Goal: Communication & Community: Answer question/provide support

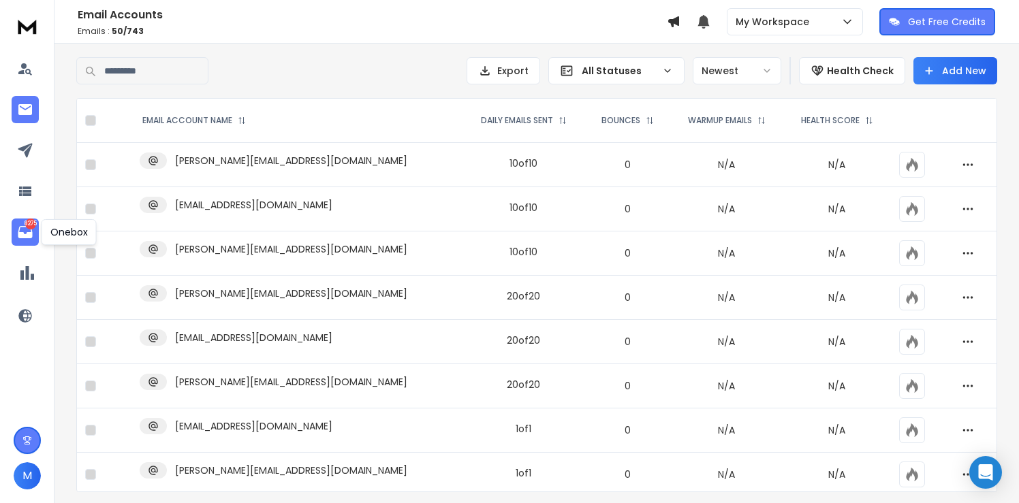
click at [22, 231] on icon at bounding box center [25, 232] width 16 height 16
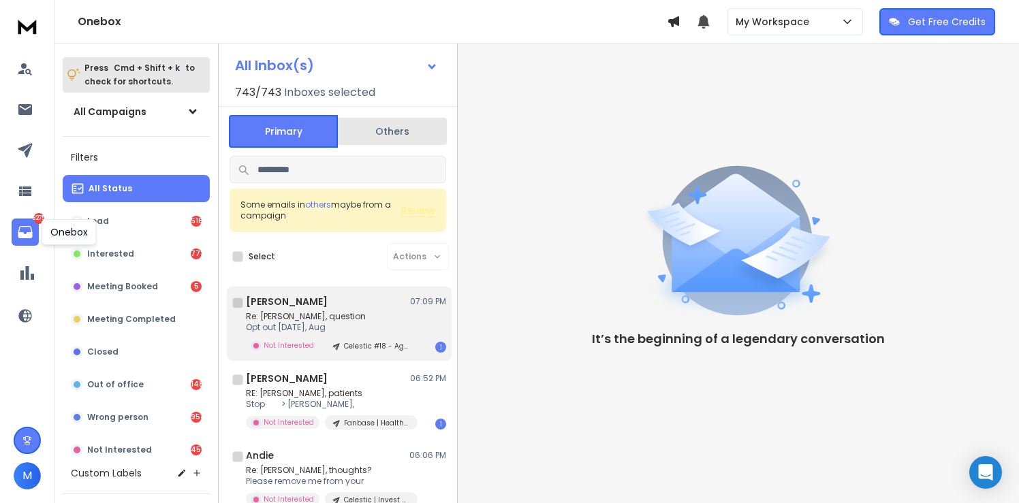
click at [342, 311] on p "Re: [PERSON_NAME], question" at bounding box center [327, 316] width 163 height 11
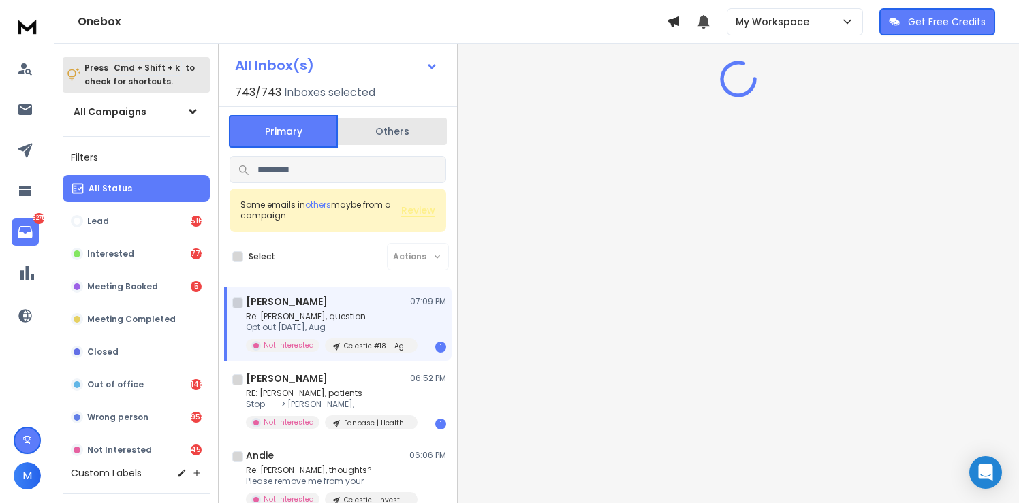
scroll to position [87, 0]
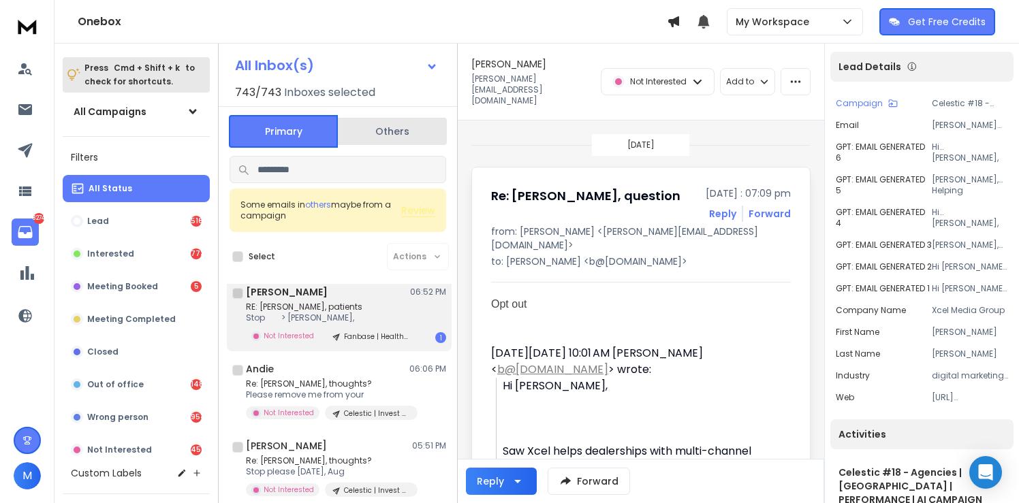
click at [342, 313] on p "Stop > [PERSON_NAME]," at bounding box center [327, 318] width 163 height 11
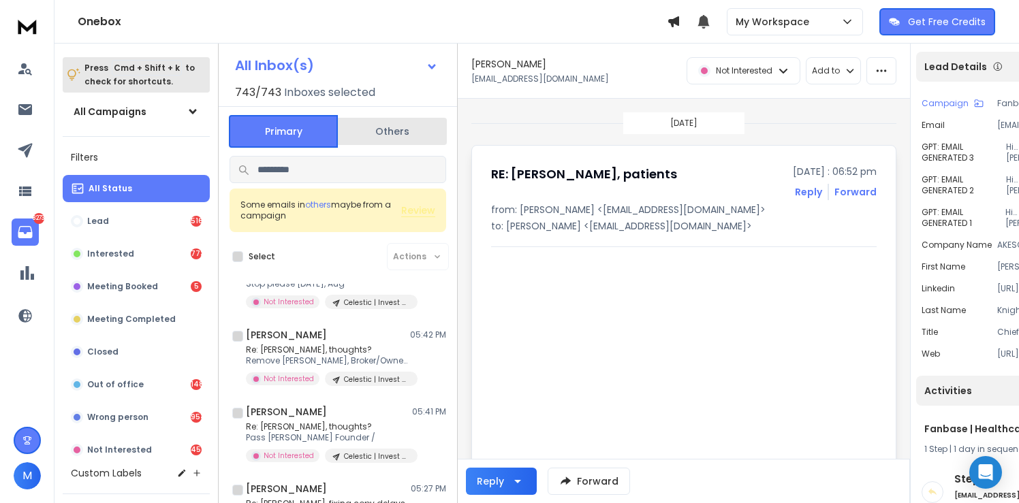
scroll to position [0, 0]
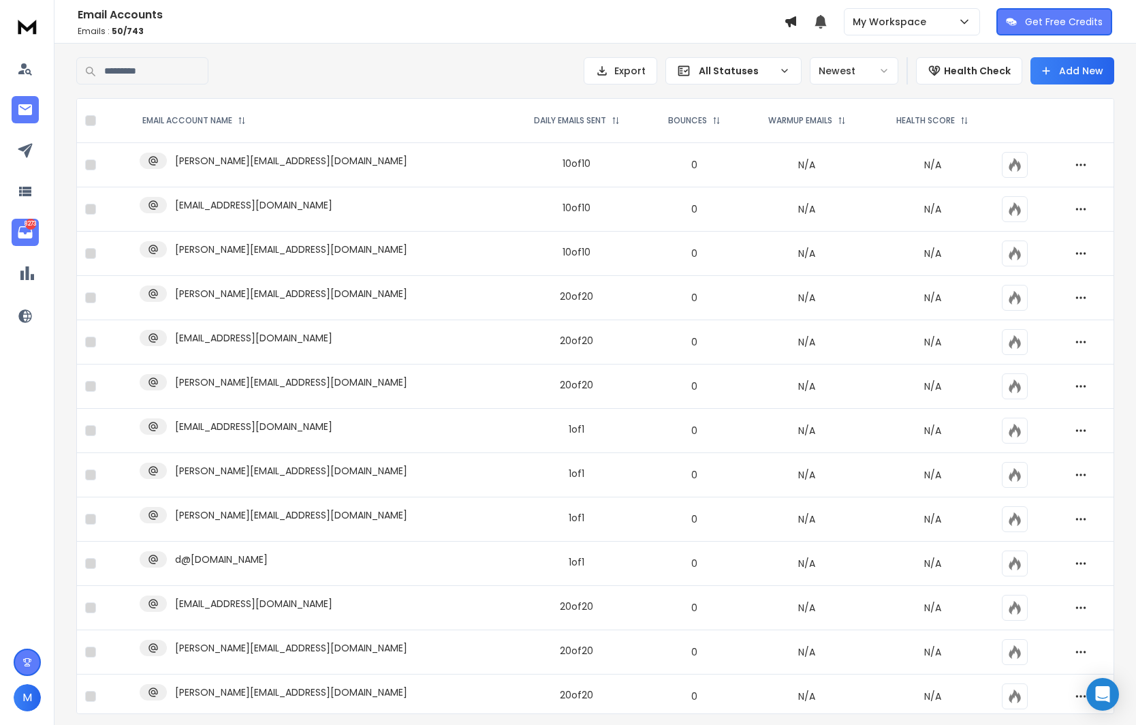
click at [21, 233] on icon at bounding box center [25, 232] width 14 height 12
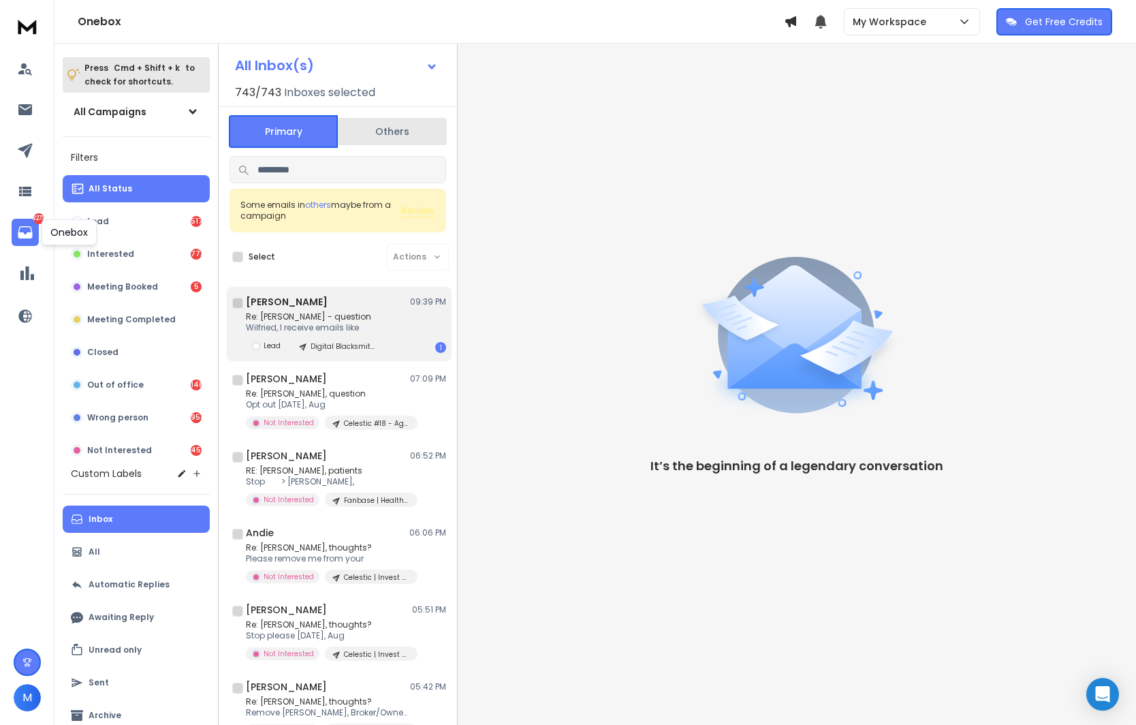
click at [269, 308] on h1 "Shannon DeSantis" at bounding box center [287, 302] width 82 height 14
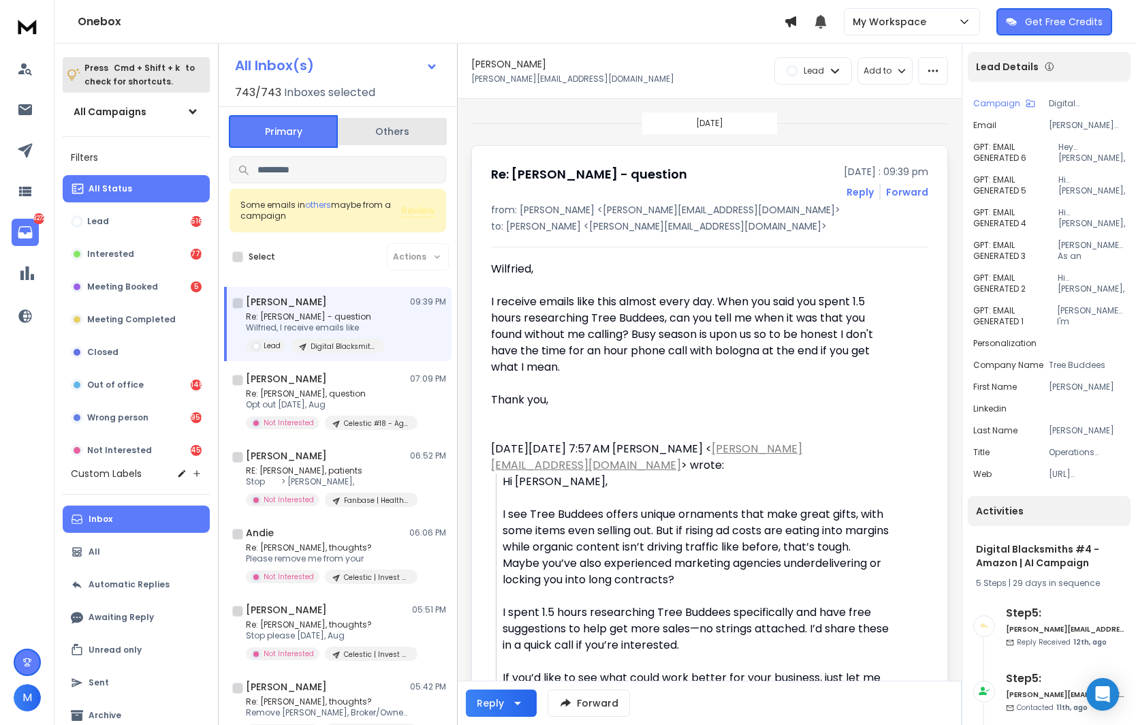
click at [602, 358] on div "I receive emails like this almost every day. When you said you spent 1.5 hours …" at bounding box center [690, 335] width 398 height 82
